Goal: Task Accomplishment & Management: Use online tool/utility

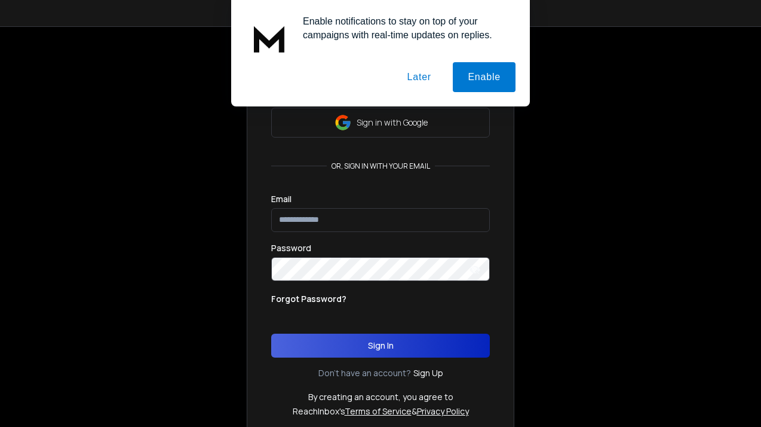
click at [304, 215] on input "email" at bounding box center [380, 220] width 219 height 24
paste input "**********"
type input "**********"
click at [342, 341] on button "Sign In" at bounding box center [380, 345] width 219 height 24
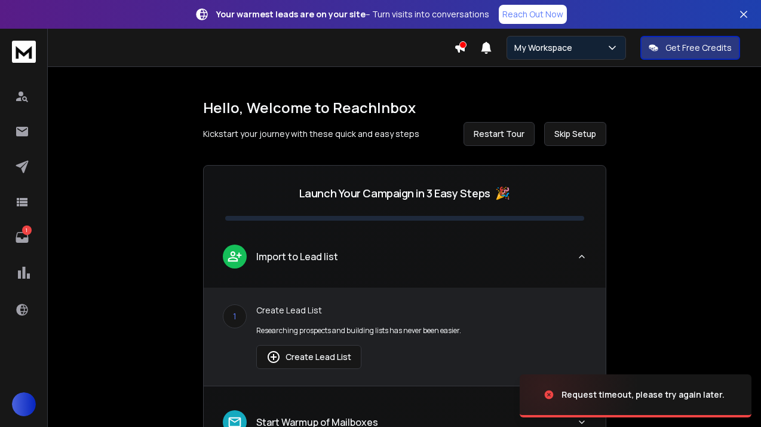
click at [617, 46] on icon "button" at bounding box center [613, 48] width 12 height 12
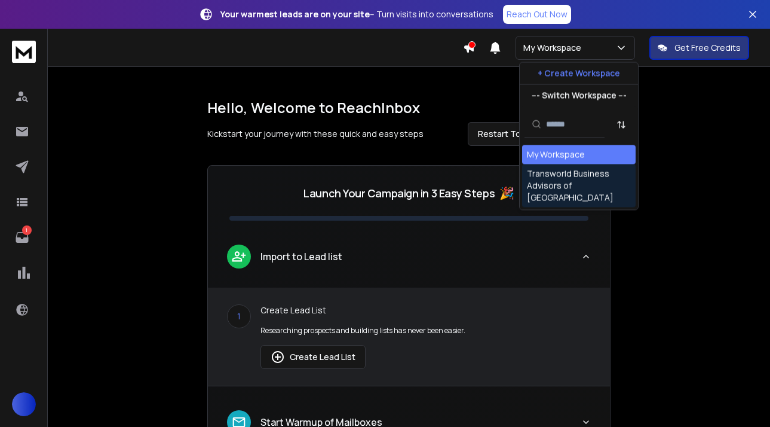
click at [578, 178] on div "Transworld Business Advisors of [GEOGRAPHIC_DATA]" at bounding box center [579, 186] width 104 height 36
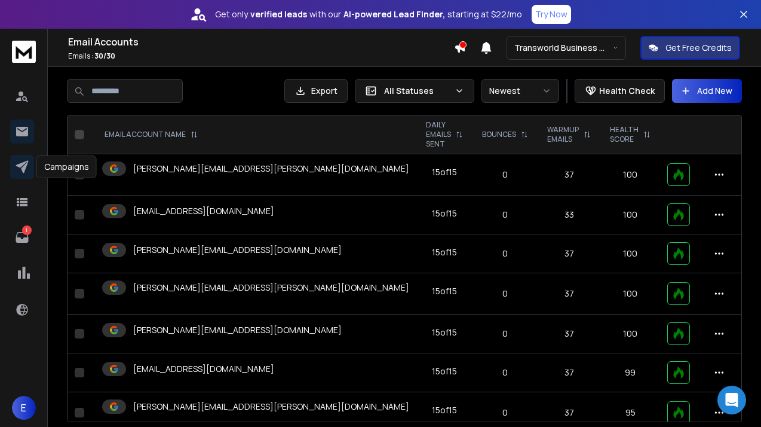
click at [20, 167] on icon at bounding box center [22, 167] width 14 height 14
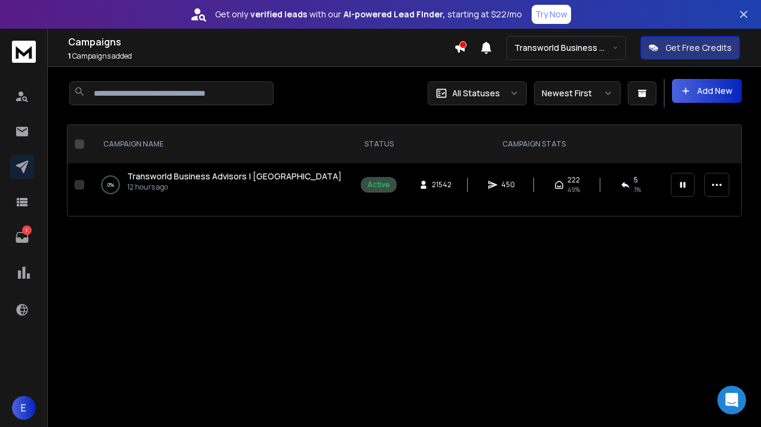
click at [145, 182] on p "12 hours ago" at bounding box center [234, 187] width 215 height 10
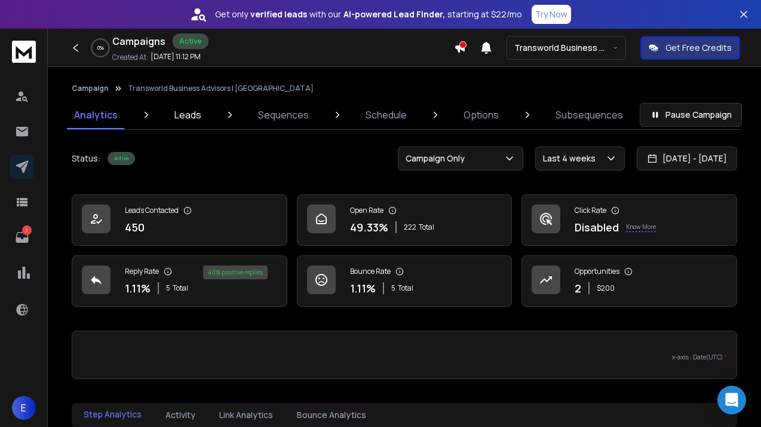
click at [196, 115] on p "Leads" at bounding box center [188, 115] width 27 height 14
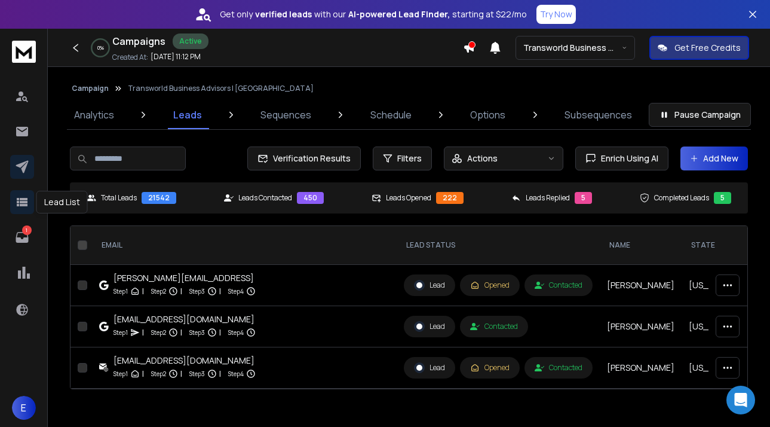
click at [22, 203] on icon at bounding box center [22, 202] width 11 height 8
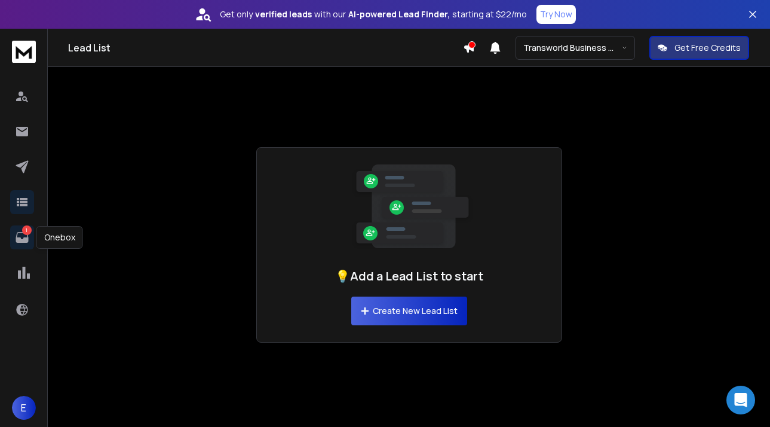
click at [23, 235] on icon at bounding box center [22, 237] width 14 height 14
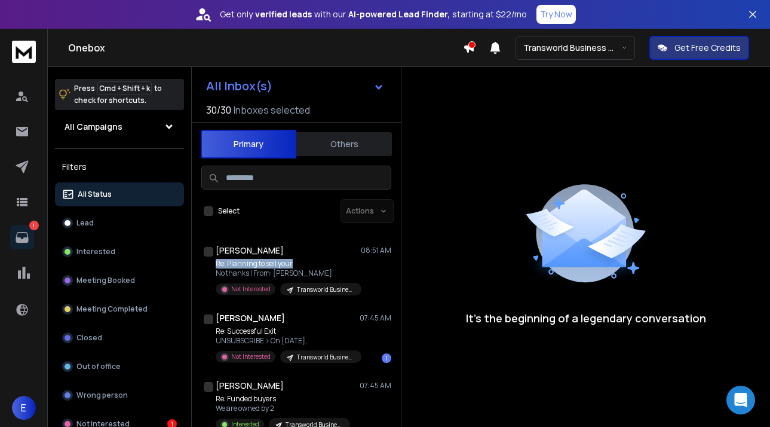
drag, startPoint x: 400, startPoint y: 317, endPoint x: 400, endPoint y: 268, distance: 49.6
click at [400, 268] on div "Morris Hara 08:51 AM Re: Planning to sell your No thanks ! From: Eric Not Inter…" at bounding box center [296, 393] width 209 height 316
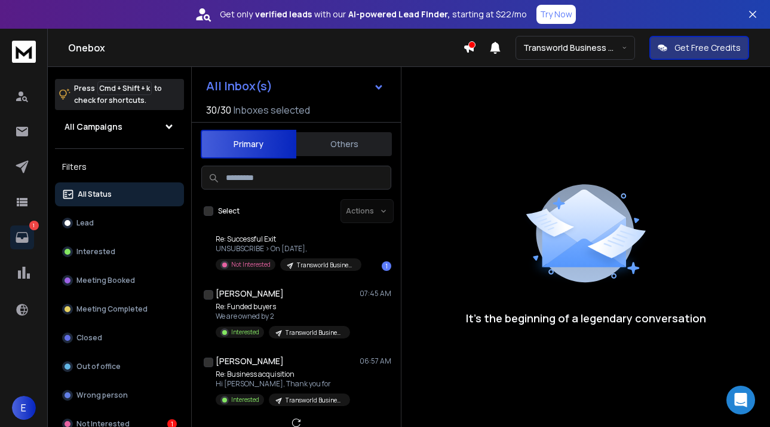
scroll to position [81, 0]
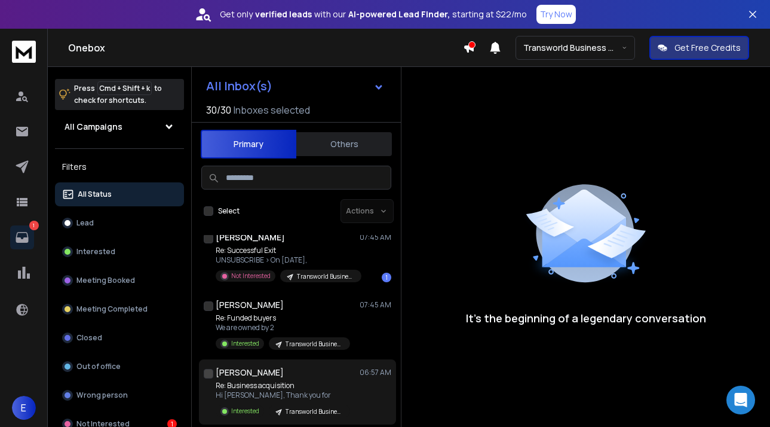
click at [262, 384] on p "Re: Business acquisition" at bounding box center [283, 386] width 134 height 10
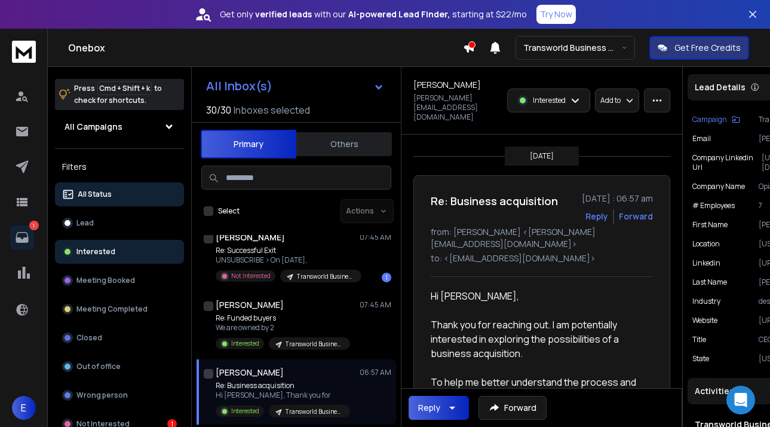
click at [74, 249] on div "Interested" at bounding box center [88, 251] width 53 height 11
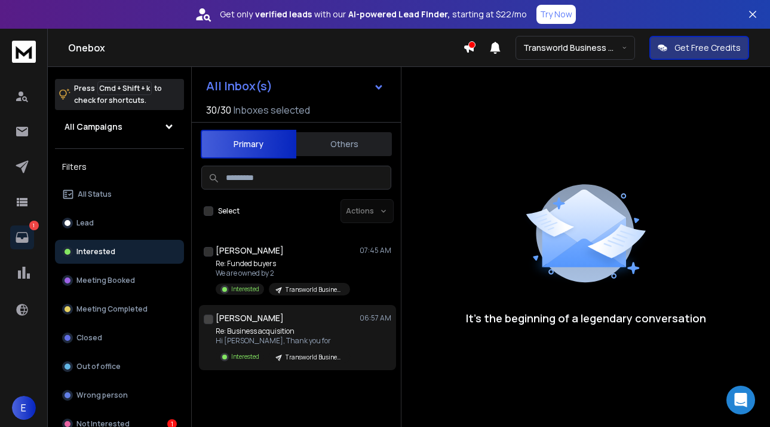
click at [258, 327] on p "Re: Business acquisition" at bounding box center [283, 331] width 134 height 10
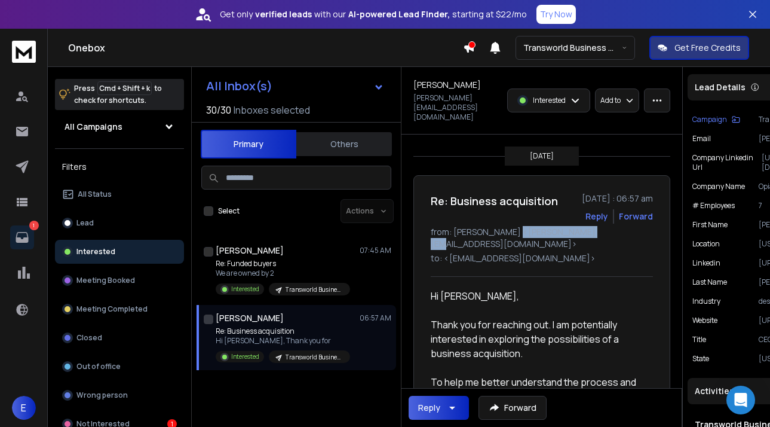
drag, startPoint x: 588, startPoint y: 216, endPoint x: 512, endPoint y: 218, distance: 76.5
click at [512, 226] on p "from: Robert Remer <robert@opiary.com>" at bounding box center [542, 238] width 222 height 24
copy p "robert@opiary.com"
